Goal: Task Accomplishment & Management: Manage account settings

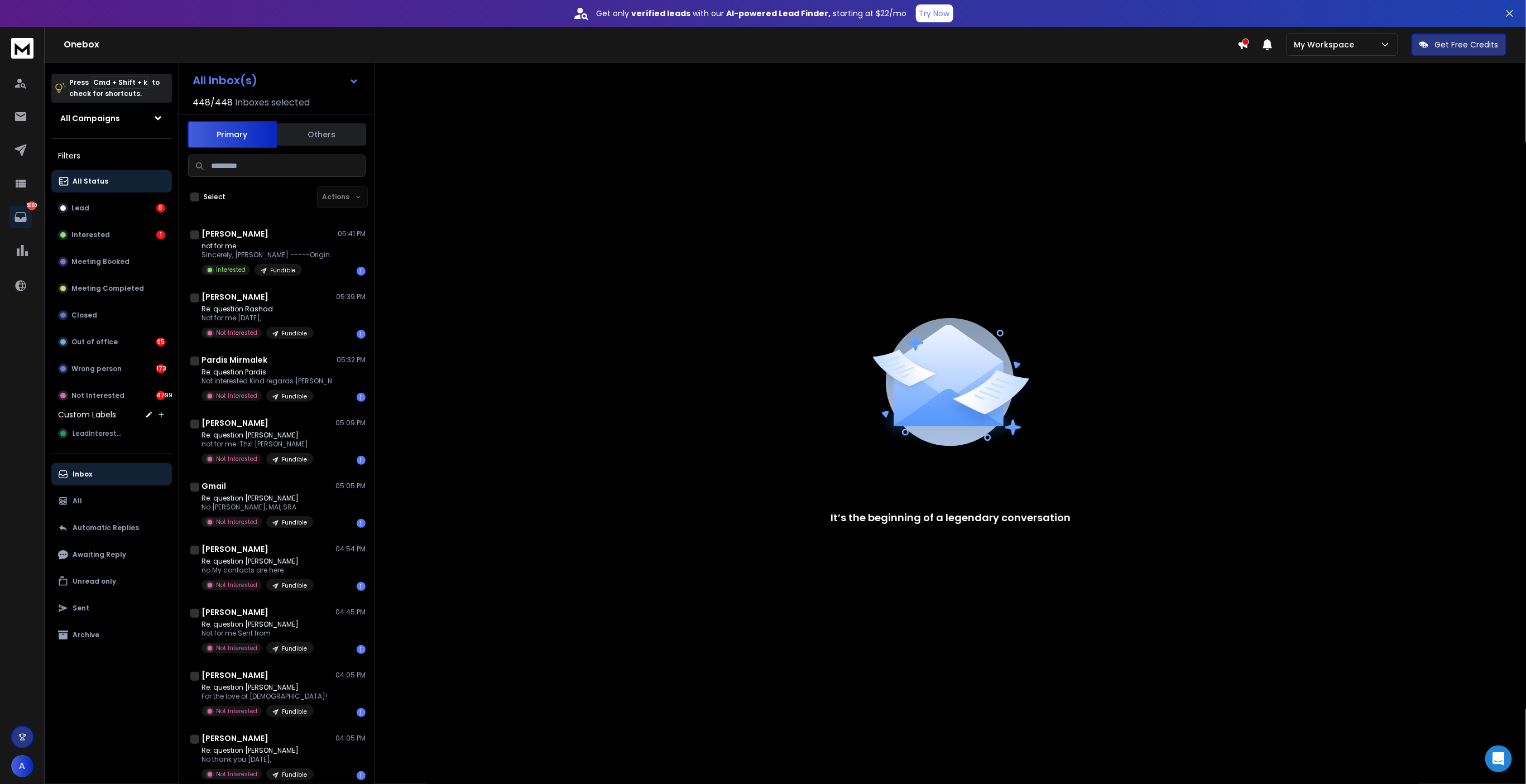
click at [124, 243] on button "Interested 1" at bounding box center [112, 234] width 121 height 22
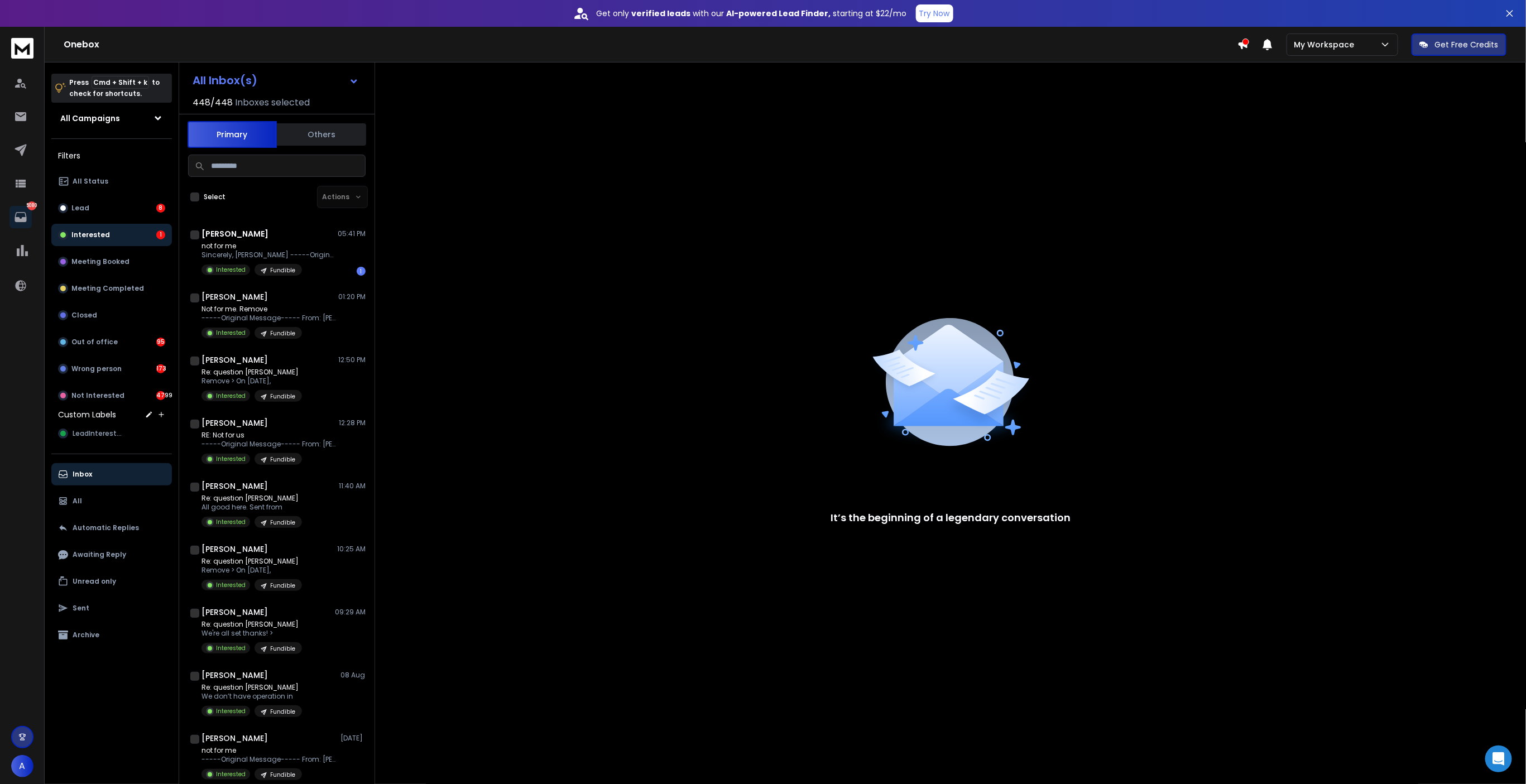
click at [268, 249] on p "not for me" at bounding box center [269, 245] width 134 height 9
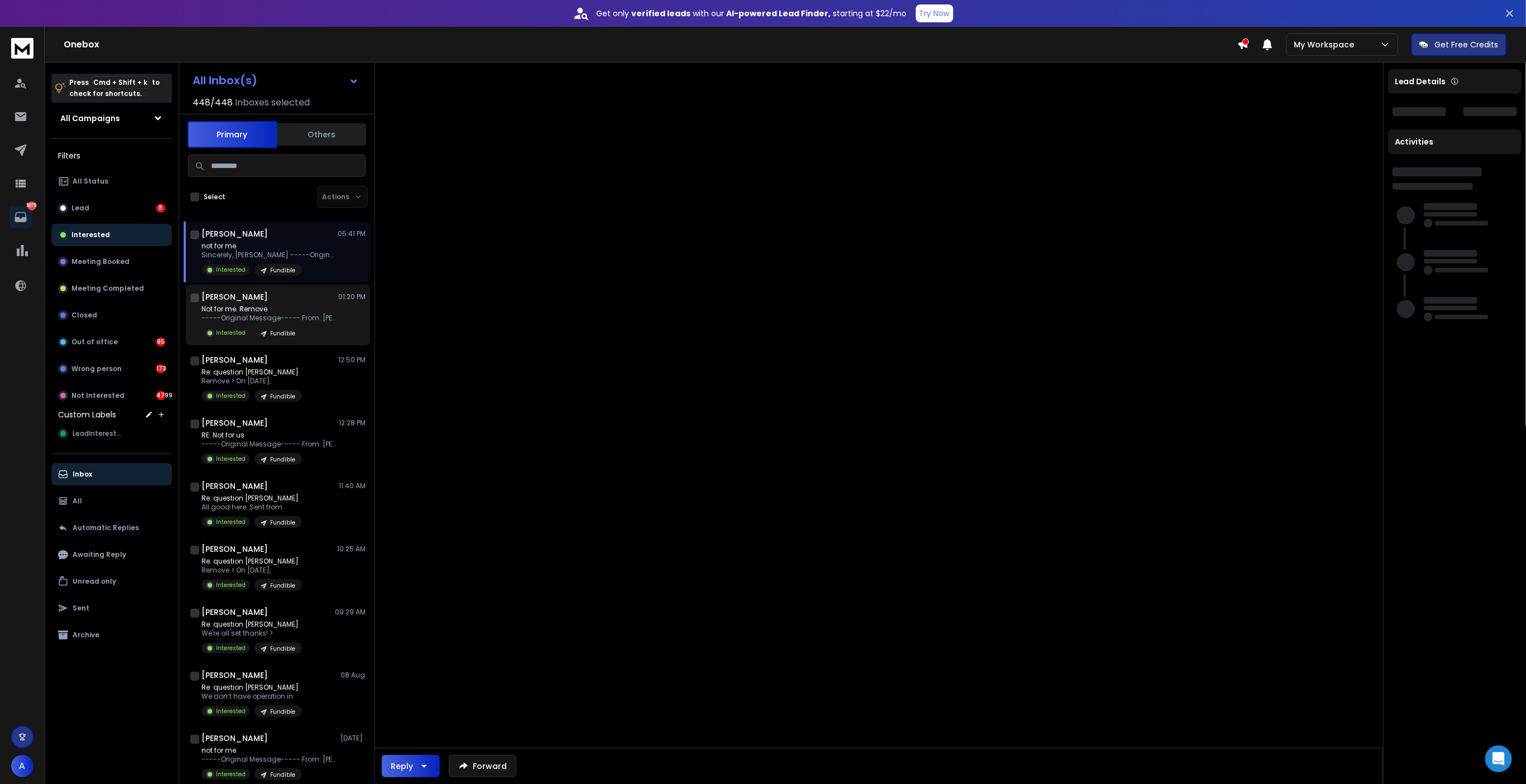
click at [293, 310] on p "Not for me. Remove" at bounding box center [269, 308] width 134 height 9
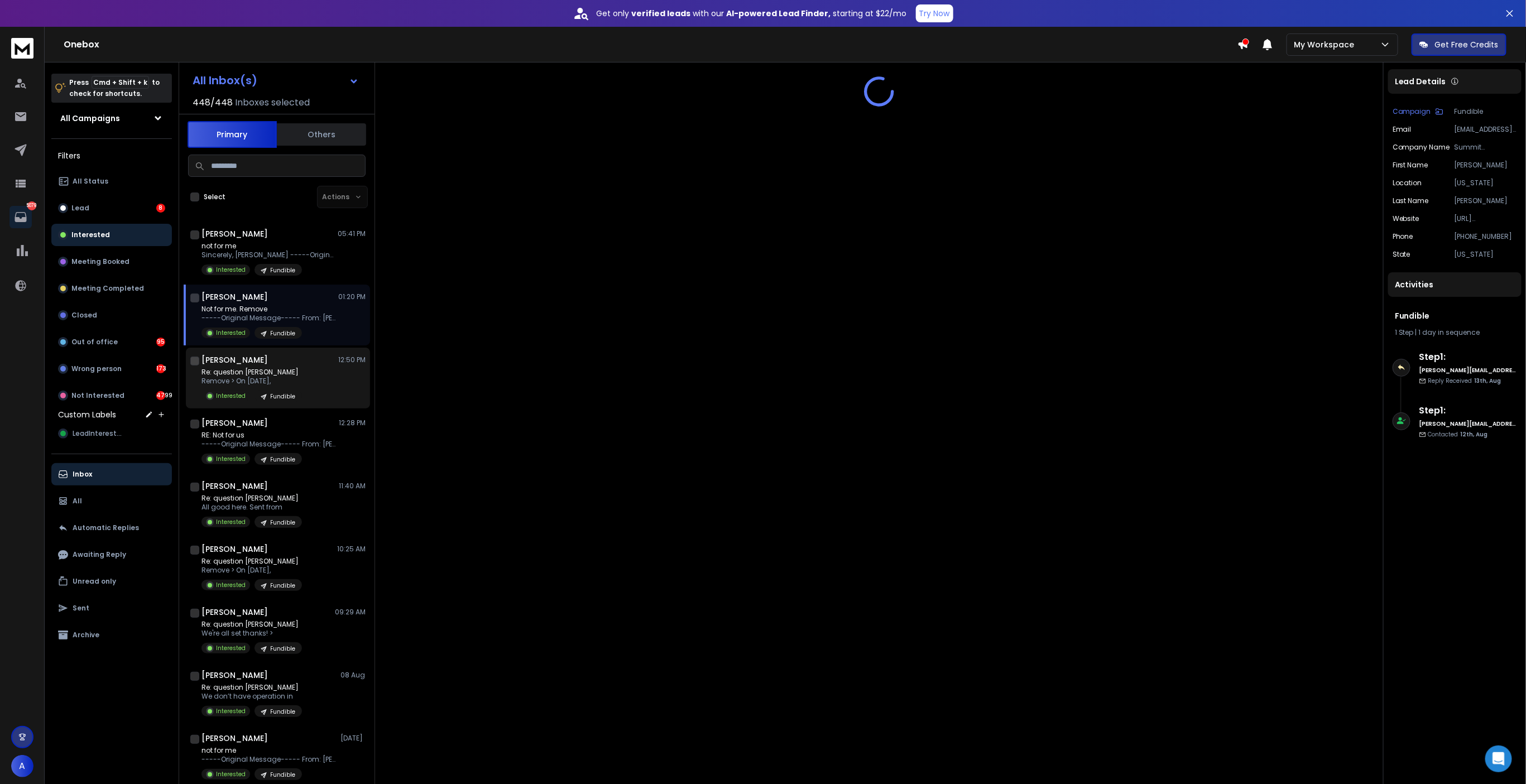
click at [295, 381] on p "Remove > On [DATE]," at bounding box center [251, 380] width 100 height 9
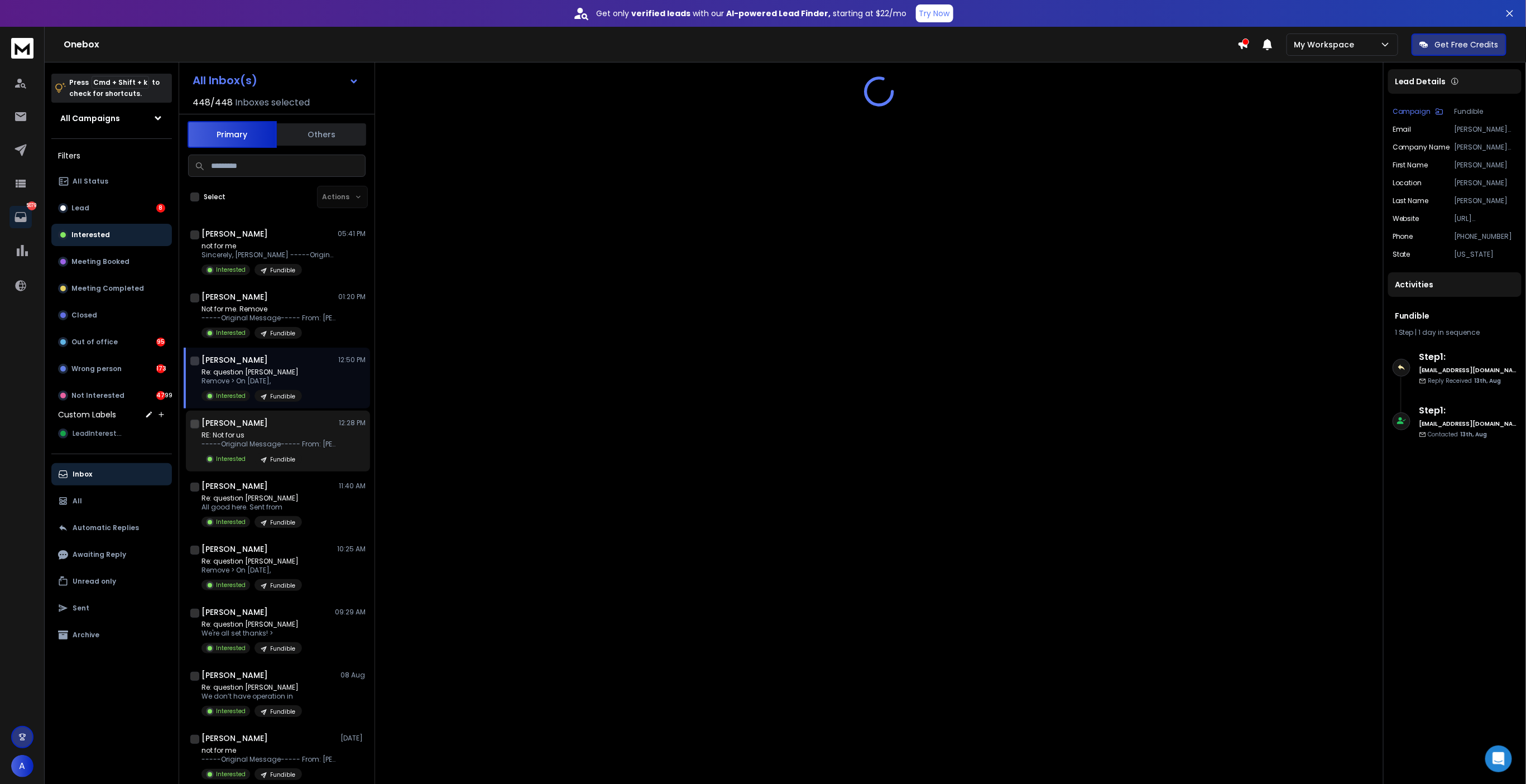
click at [284, 420] on div "[PERSON_NAME] 12:28 PM" at bounding box center [283, 422] width 164 height 11
